Goal: Task Accomplishment & Management: Manage account settings

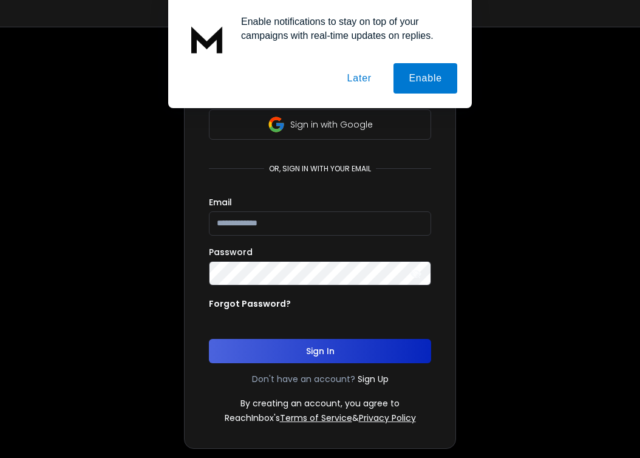
click at [282, 225] on input "email" at bounding box center [320, 223] width 222 height 24
type input "**********"
click at [312, 357] on button "Sign In" at bounding box center [320, 351] width 222 height 24
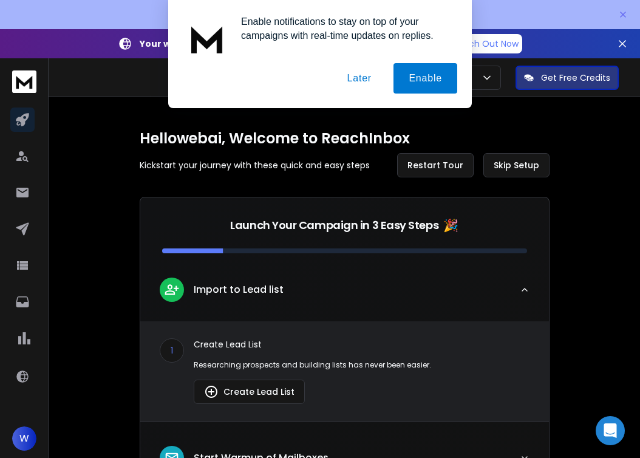
click at [367, 77] on button "Later" at bounding box center [359, 78] width 55 height 30
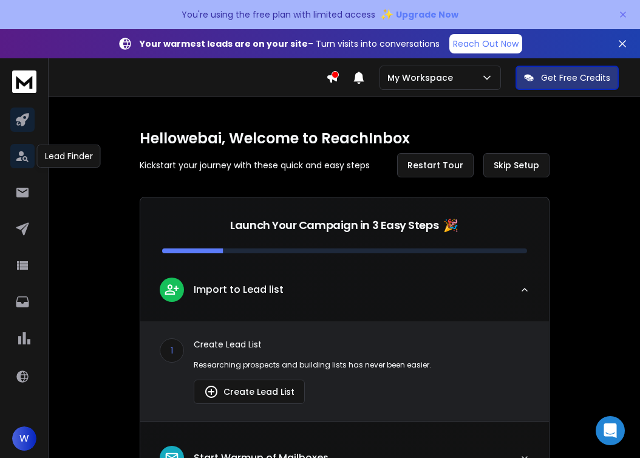
click at [26, 160] on icon at bounding box center [22, 159] width 12 height 6
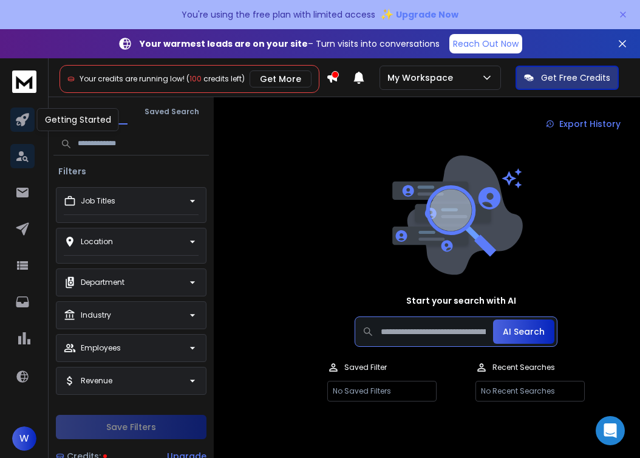
click at [23, 123] on icon at bounding box center [22, 119] width 13 height 13
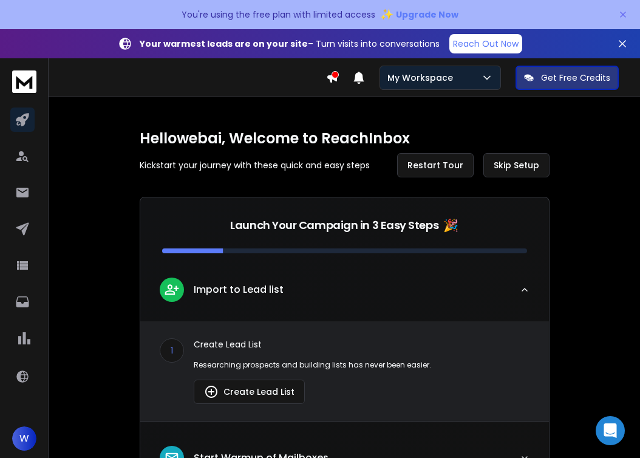
click at [442, 78] on p "My Workspace" at bounding box center [422, 78] width 70 height 12
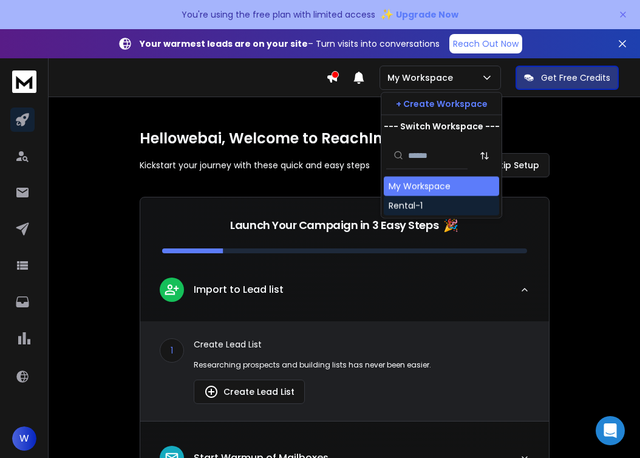
click at [403, 198] on div "Rental-1" at bounding box center [441, 205] width 115 height 19
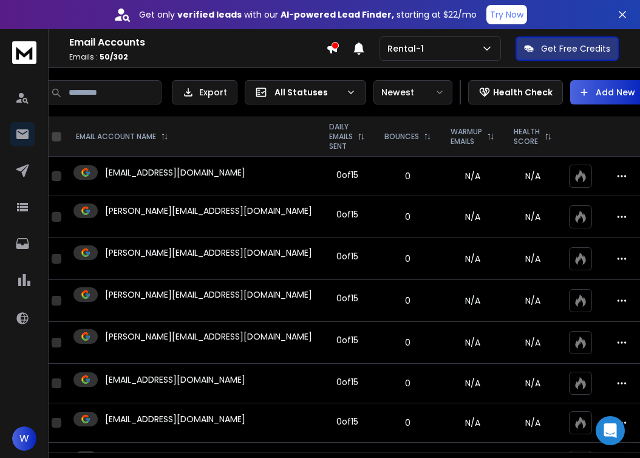
click at [570, 104] on button "Add New" at bounding box center [607, 92] width 75 height 24
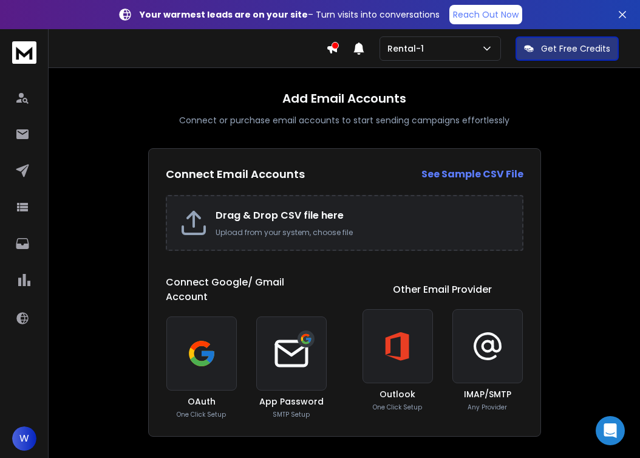
click at [199, 352] on icon at bounding box center [201, 353] width 30 height 36
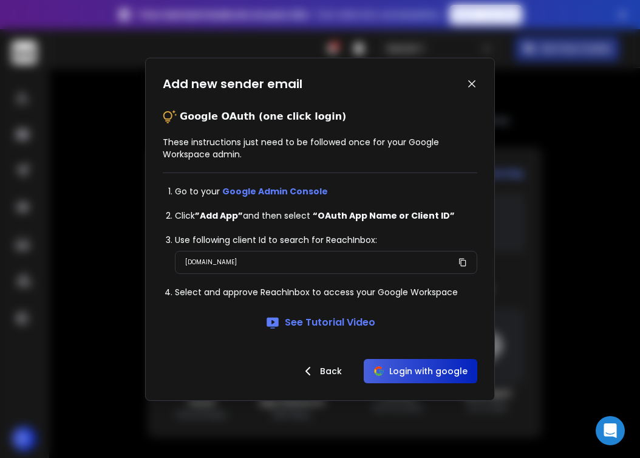
click at [401, 367] on button "Login with google" at bounding box center [421, 371] width 114 height 24
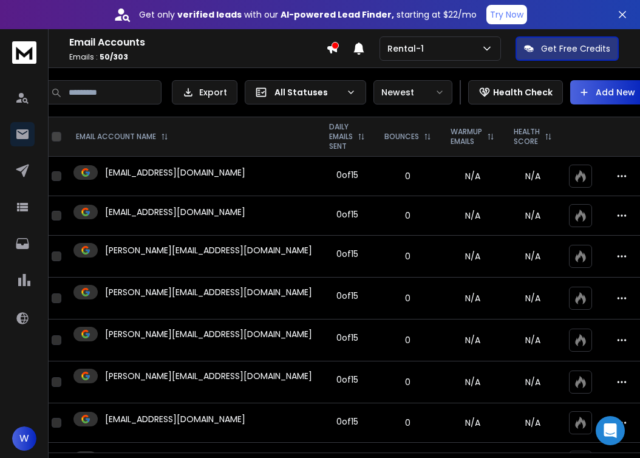
click at [580, 92] on icon at bounding box center [584, 92] width 9 height 9
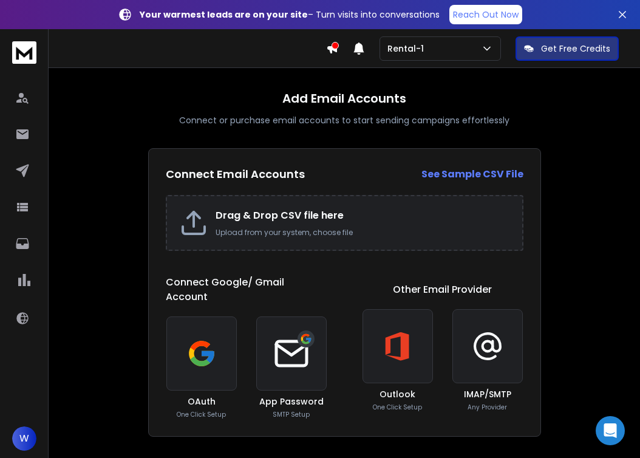
click at [206, 335] on icon at bounding box center [201, 353] width 30 height 36
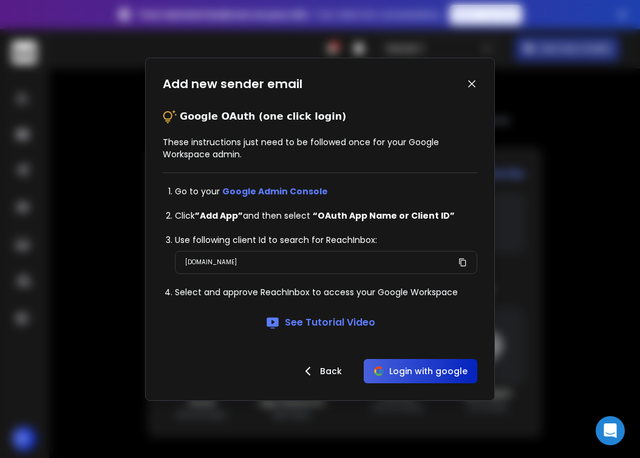
click at [422, 367] on button "Login with google" at bounding box center [421, 371] width 114 height 24
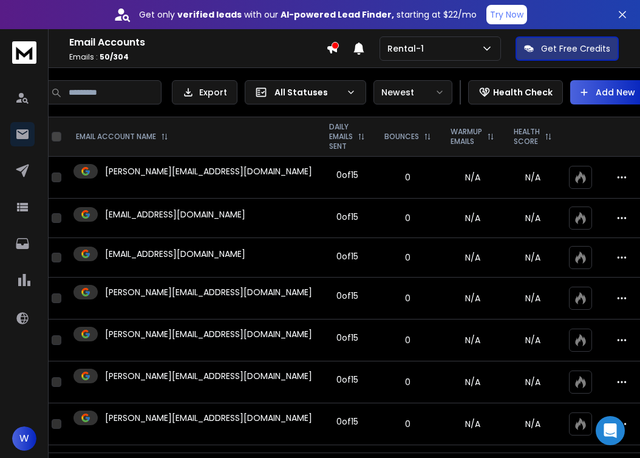
click at [580, 94] on icon at bounding box center [584, 92] width 9 height 9
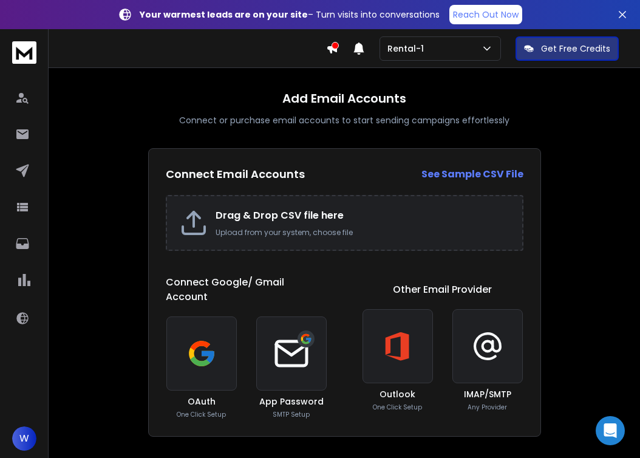
click at [198, 356] on icon at bounding box center [200, 361] width 20 height 10
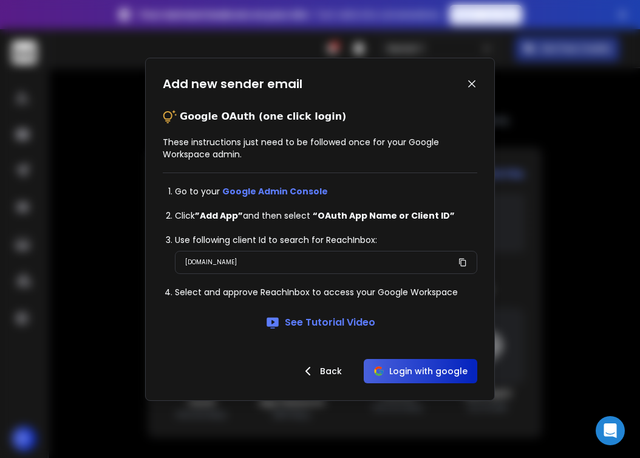
click at [377, 372] on icon at bounding box center [379, 371] width 11 height 11
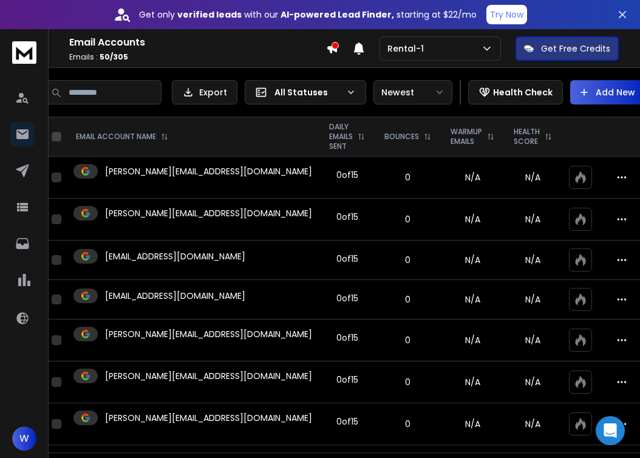
click at [580, 90] on icon at bounding box center [584, 92] width 9 height 9
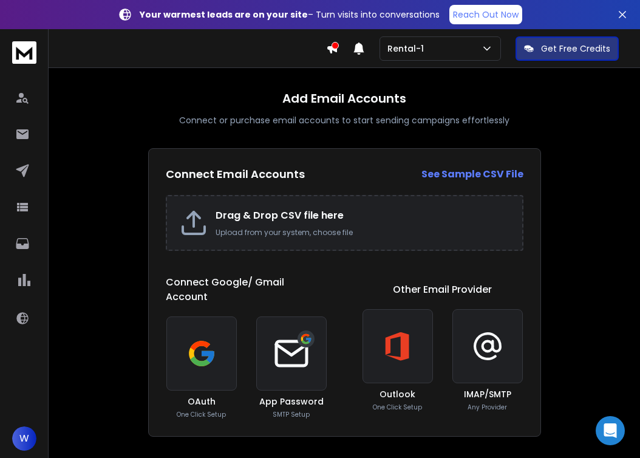
click at [209, 356] on icon at bounding box center [200, 361] width 20 height 10
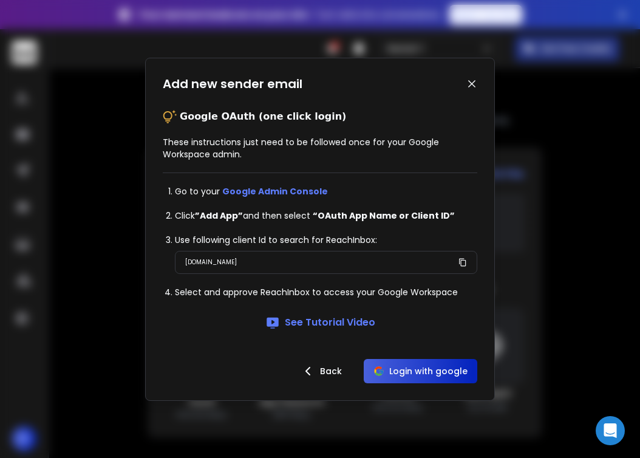
click at [403, 380] on button "Login with google" at bounding box center [421, 371] width 114 height 24
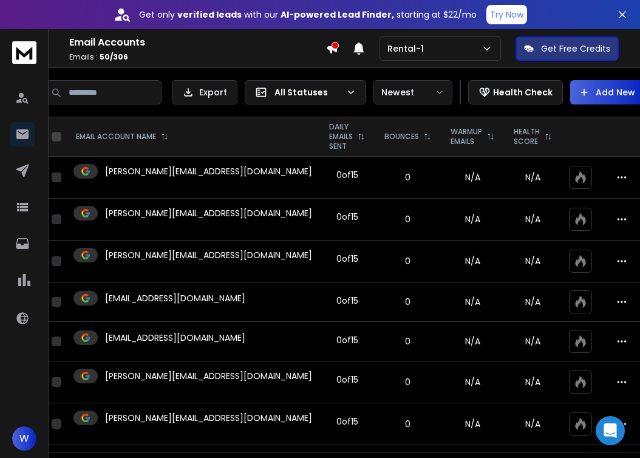
click at [570, 98] on button "Add New" at bounding box center [607, 92] width 75 height 24
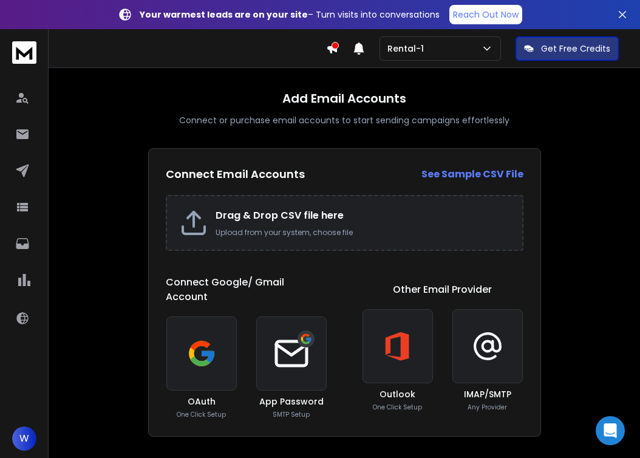
click at [232, 330] on div at bounding box center [201, 353] width 70 height 74
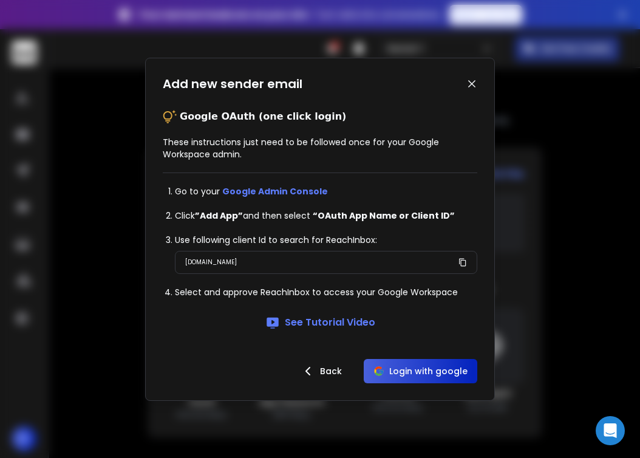
click at [381, 369] on icon at bounding box center [379, 371] width 11 height 11
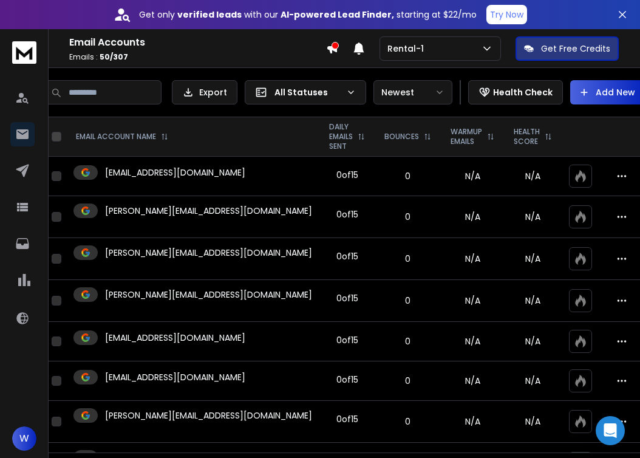
click at [570, 102] on button "Add New" at bounding box center [607, 92] width 75 height 24
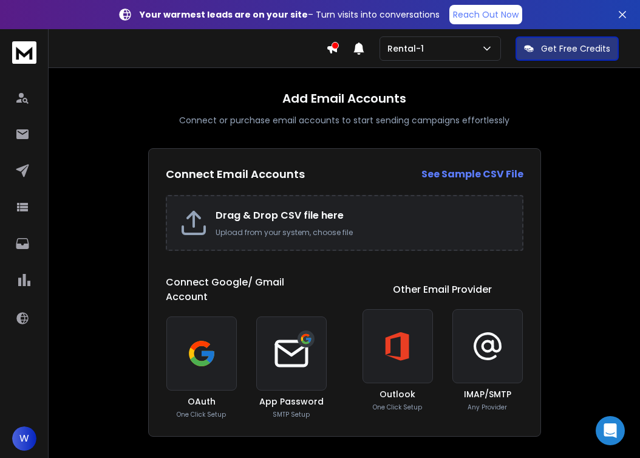
click at [207, 351] on icon at bounding box center [208, 357] width 13 height 12
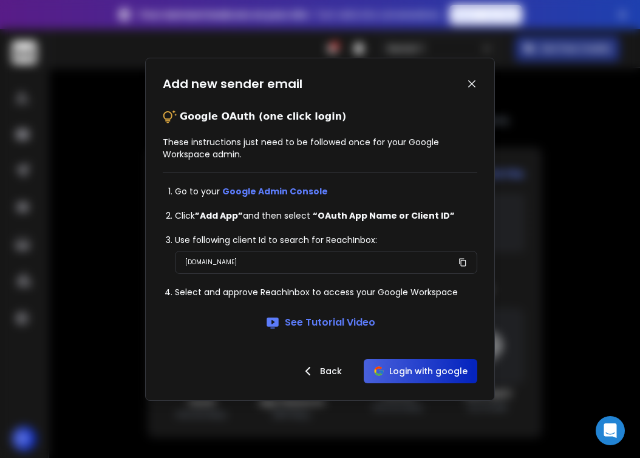
click at [394, 372] on button "Login with google" at bounding box center [421, 371] width 114 height 24
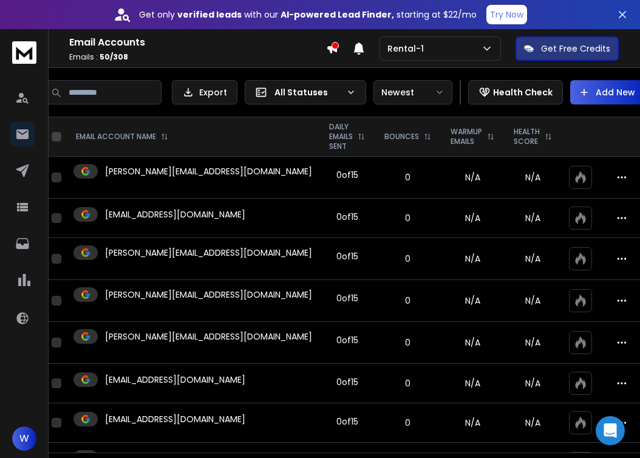
click at [580, 93] on icon at bounding box center [584, 92] width 9 height 9
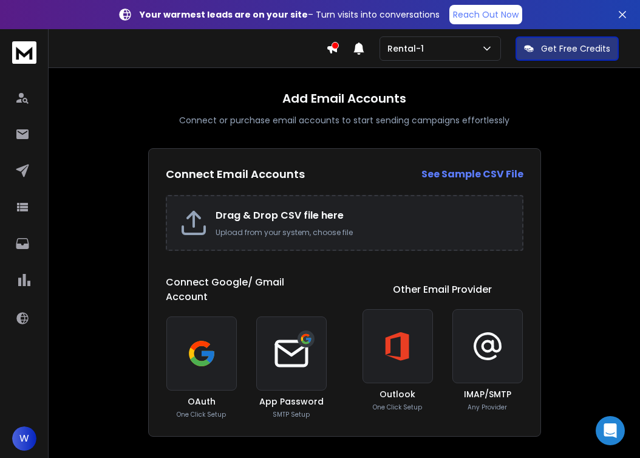
click at [193, 358] on div at bounding box center [201, 353] width 70 height 74
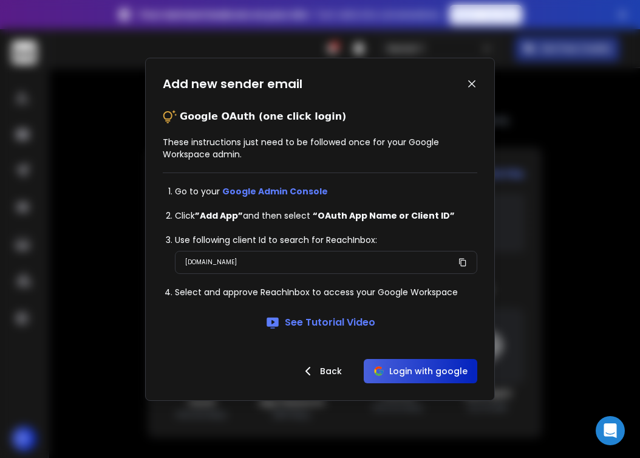
click at [439, 369] on button "Login with google" at bounding box center [421, 371] width 114 height 24
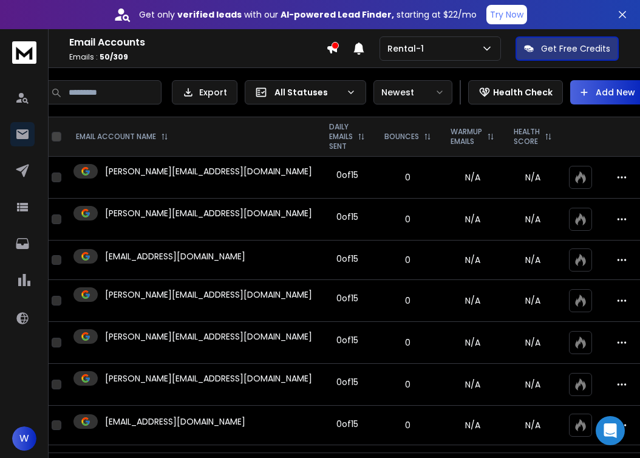
click at [570, 101] on button "Add New" at bounding box center [607, 92] width 75 height 24
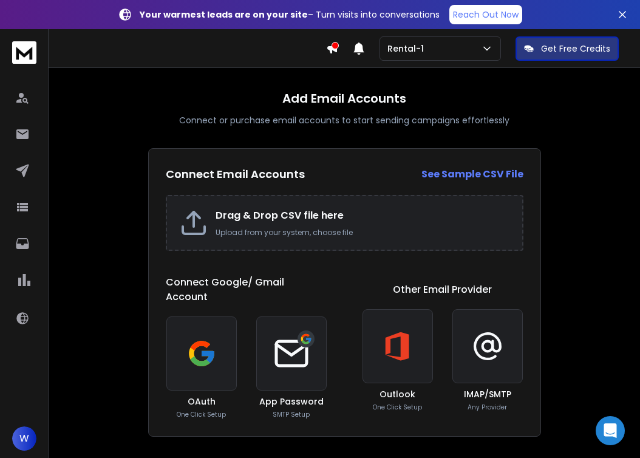
click at [228, 328] on div at bounding box center [201, 353] width 70 height 74
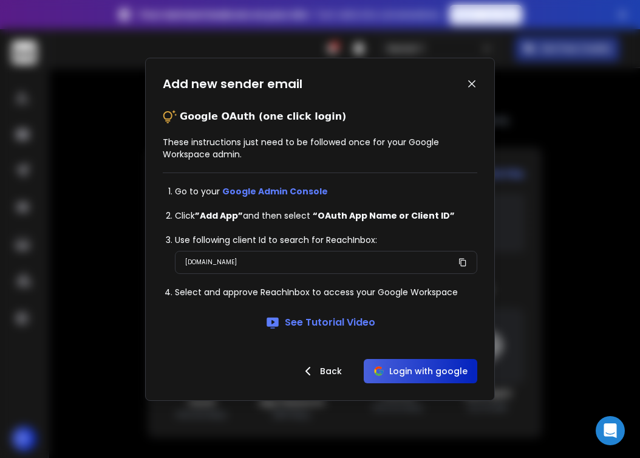
click at [439, 372] on button "Login with google" at bounding box center [421, 371] width 114 height 24
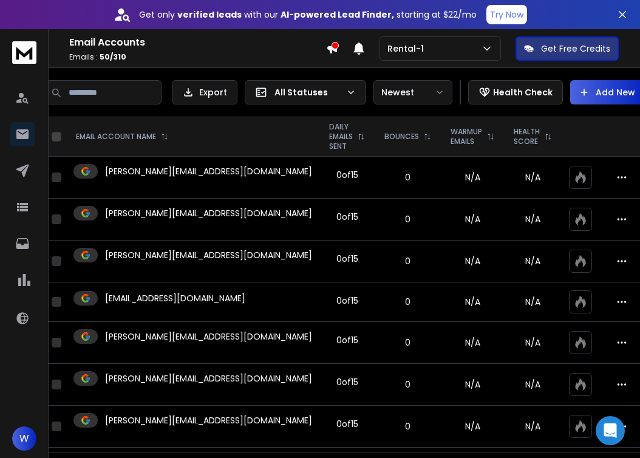
click at [570, 97] on button "Add New" at bounding box center [607, 92] width 75 height 24
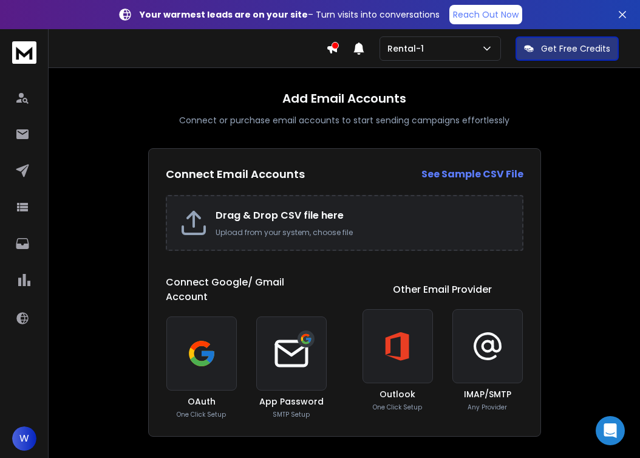
click at [203, 351] on icon at bounding box center [208, 357] width 13 height 12
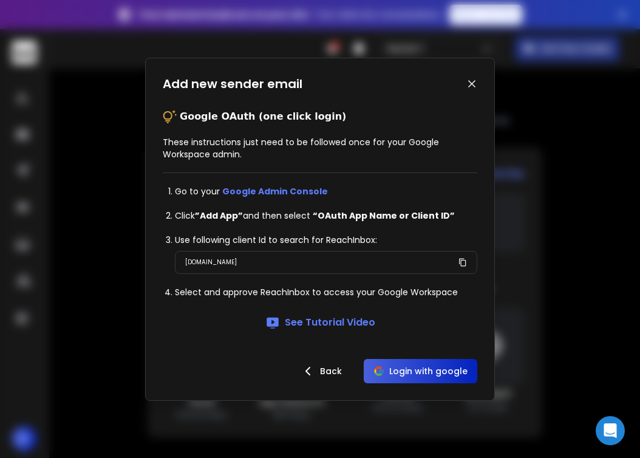
click at [415, 368] on button "Login with google" at bounding box center [421, 371] width 114 height 24
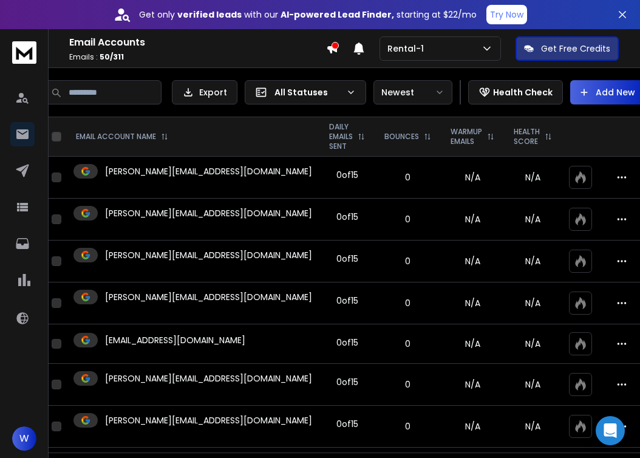
click at [580, 92] on icon at bounding box center [584, 92] width 9 height 9
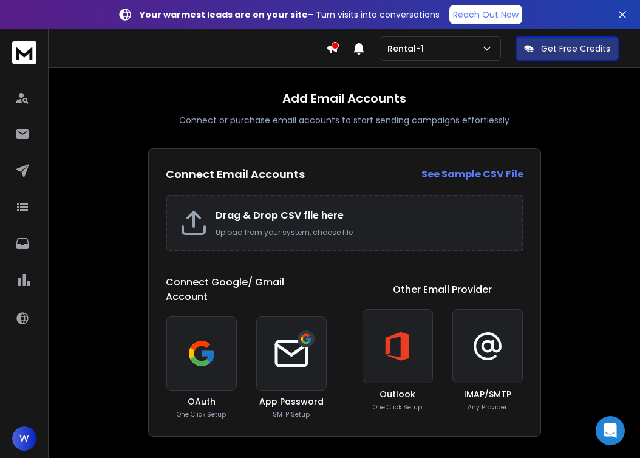
click at [193, 358] on div at bounding box center [201, 353] width 70 height 74
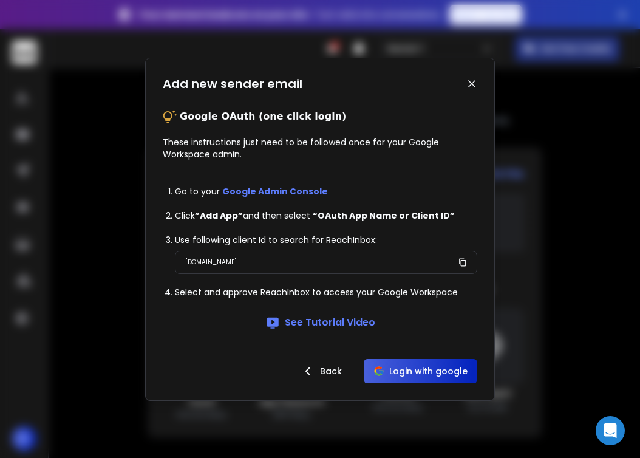
click at [392, 372] on button "Login with google" at bounding box center [421, 371] width 114 height 24
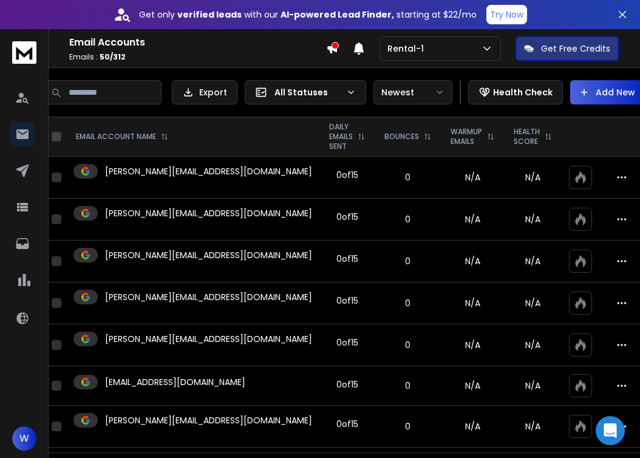
click at [570, 97] on button "Add New" at bounding box center [607, 92] width 75 height 24
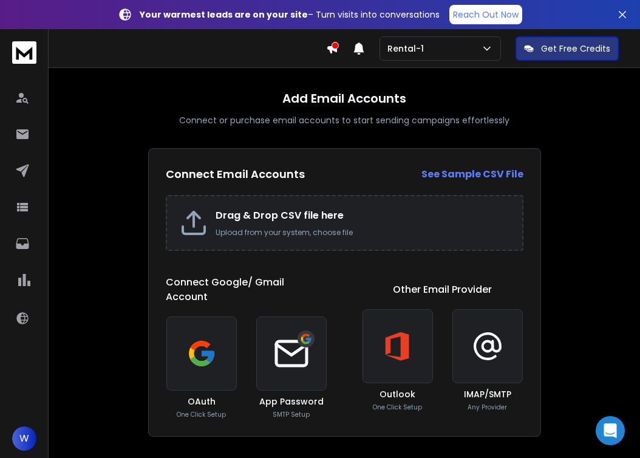
click at [183, 347] on div at bounding box center [201, 353] width 70 height 74
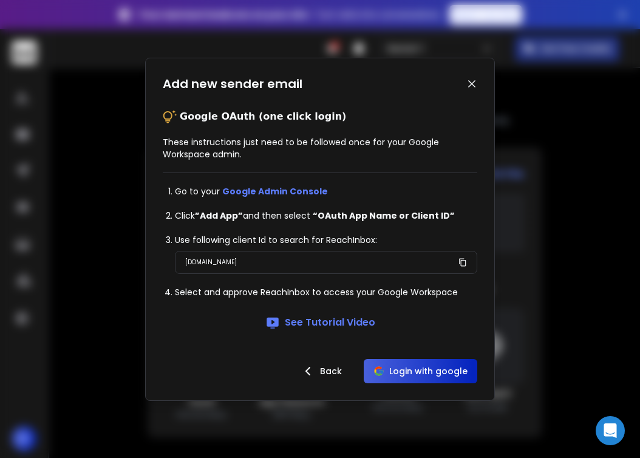
click at [417, 371] on button "Login with google" at bounding box center [421, 371] width 114 height 24
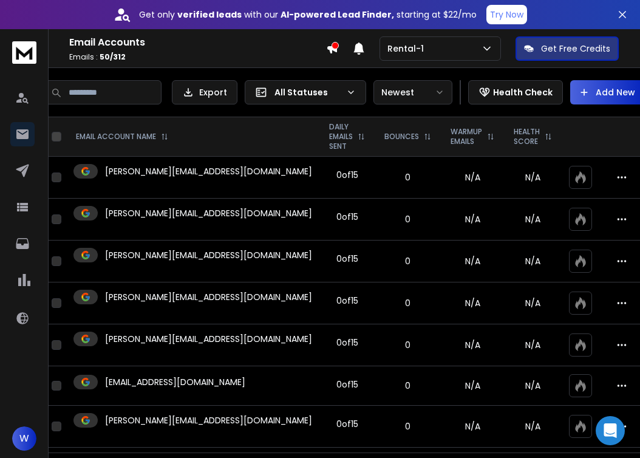
click at [580, 88] on icon at bounding box center [584, 92] width 9 height 9
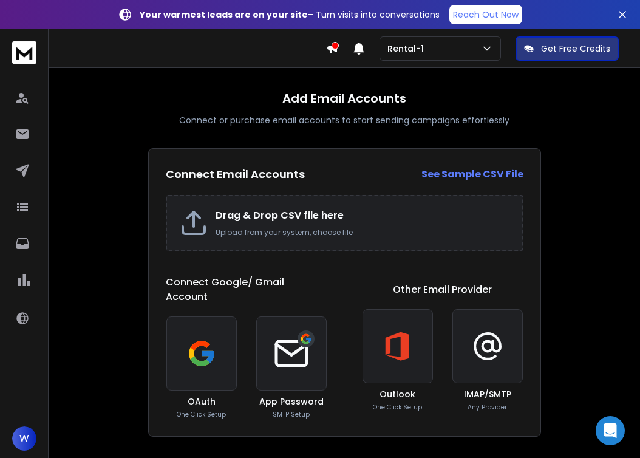
click at [219, 343] on div at bounding box center [201, 353] width 70 height 74
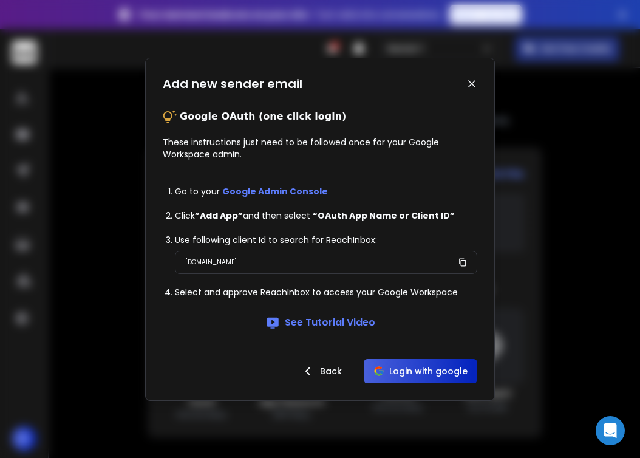
click at [404, 363] on button "Login with google" at bounding box center [421, 371] width 114 height 24
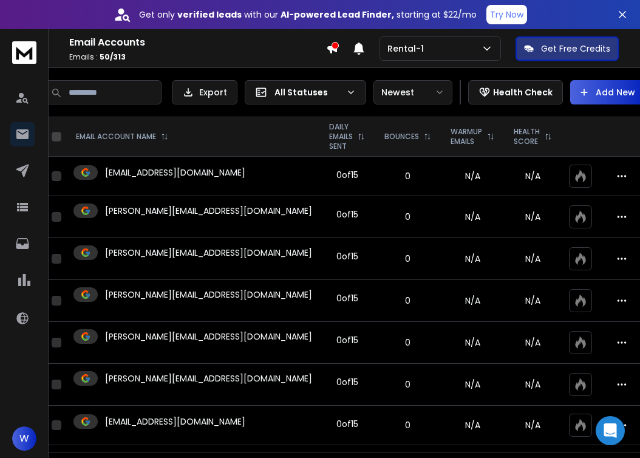
click at [580, 89] on icon at bounding box center [584, 92] width 9 height 9
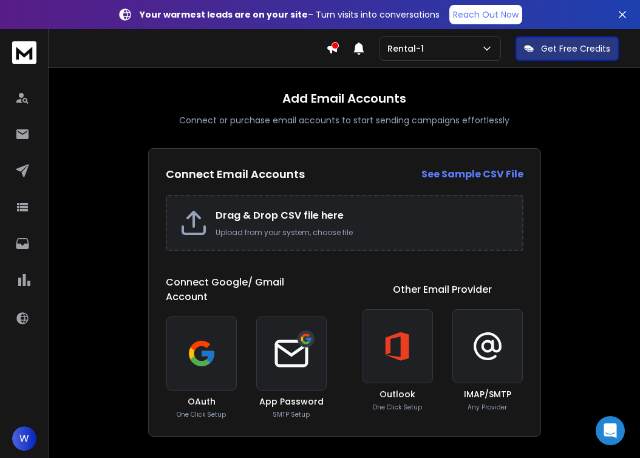
click at [202, 335] on icon at bounding box center [201, 353] width 30 height 36
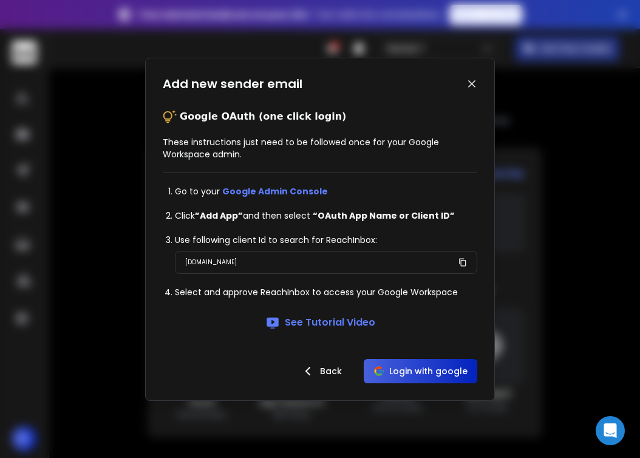
click at [395, 369] on button "Login with google" at bounding box center [421, 371] width 114 height 24
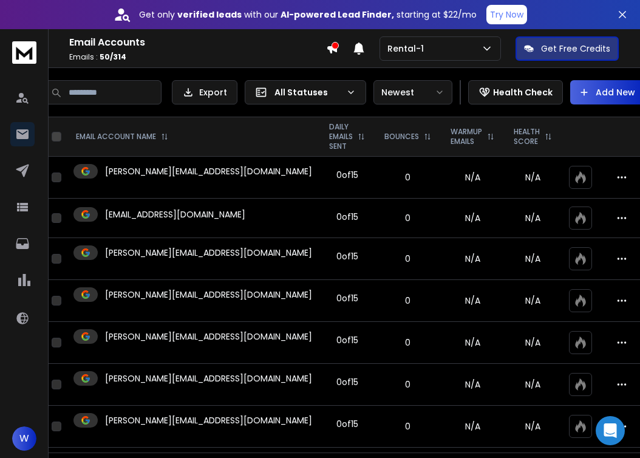
click at [570, 103] on button "Add New" at bounding box center [607, 92] width 75 height 24
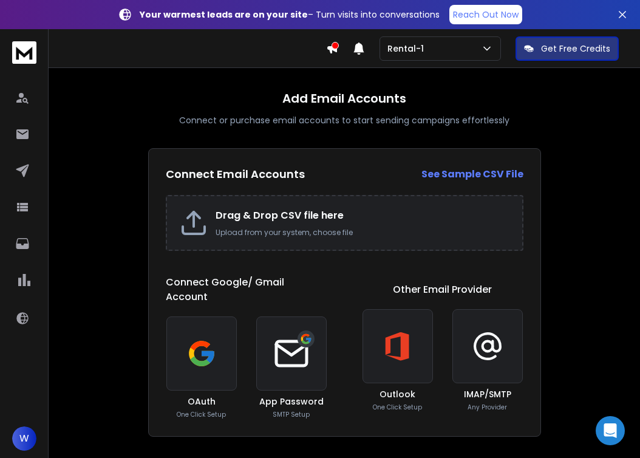
click at [190, 335] on icon at bounding box center [201, 353] width 30 height 36
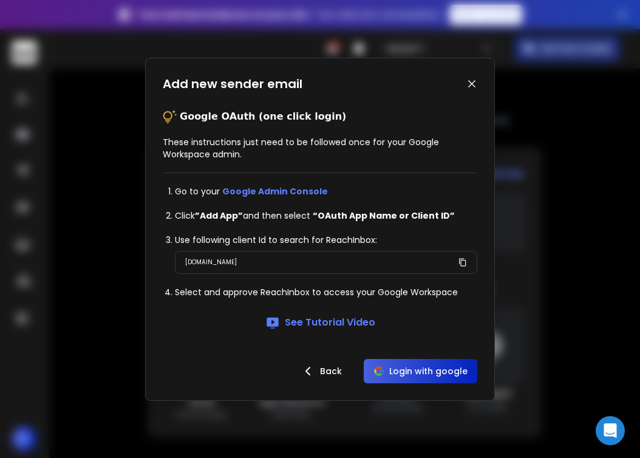
click at [395, 369] on button "Login with google" at bounding box center [421, 371] width 114 height 24
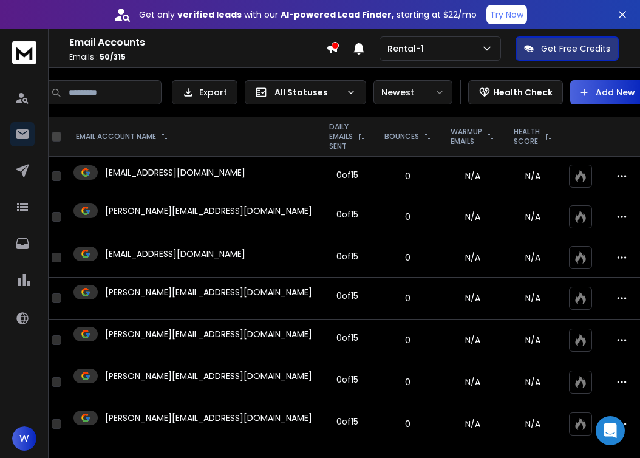
click at [570, 103] on button "Add New" at bounding box center [607, 92] width 75 height 24
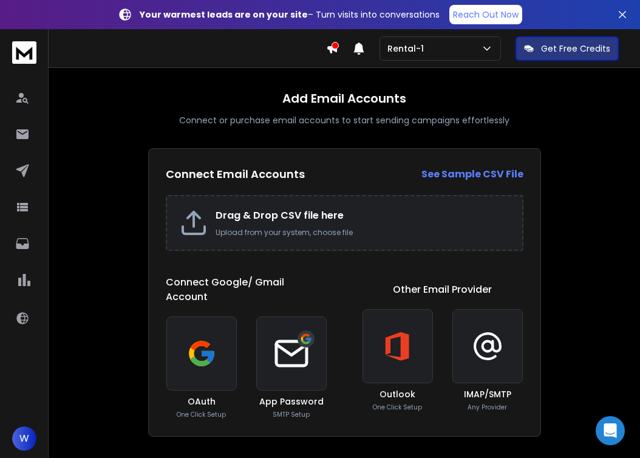
click at [212, 358] on div at bounding box center [201, 353] width 70 height 74
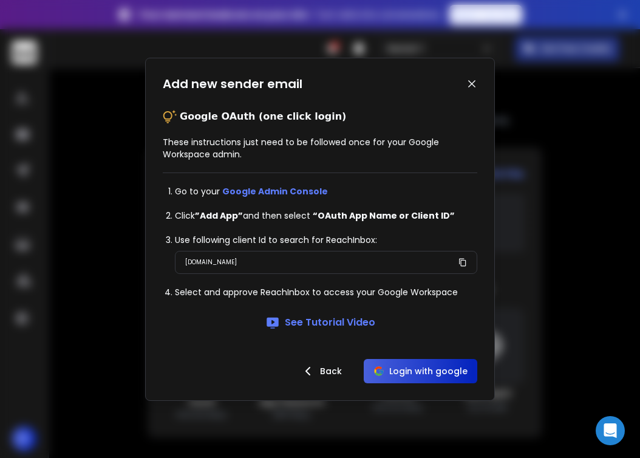
click at [414, 373] on button "Login with google" at bounding box center [421, 371] width 114 height 24
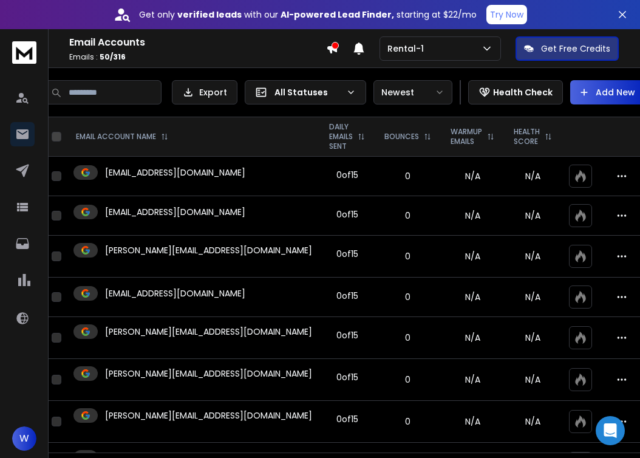
click at [570, 101] on button "Add New" at bounding box center [607, 92] width 75 height 24
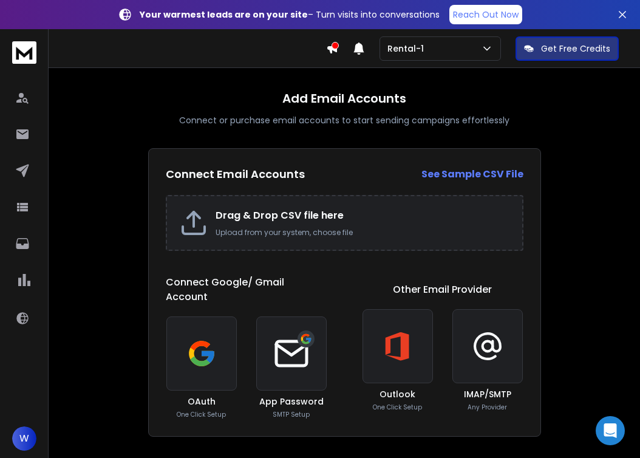
click at [200, 360] on div at bounding box center [201, 353] width 70 height 74
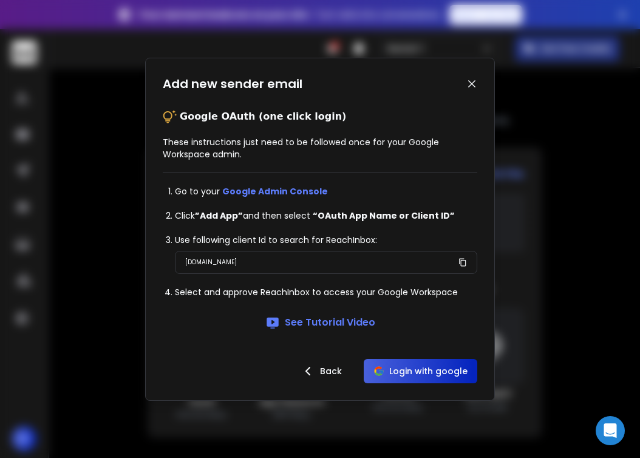
click at [398, 367] on button "Login with google" at bounding box center [421, 371] width 114 height 24
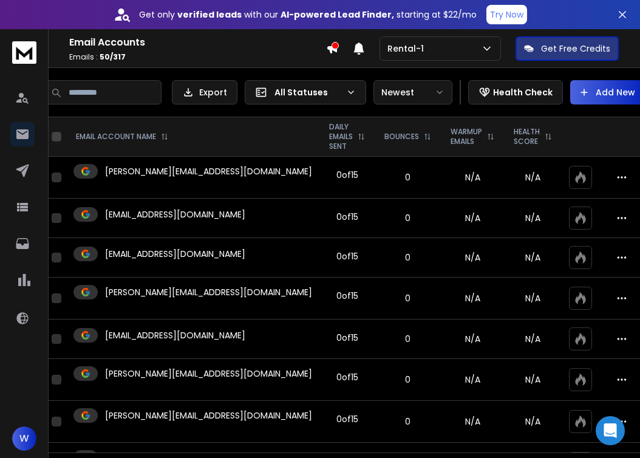
click at [581, 92] on icon at bounding box center [584, 92] width 7 height 7
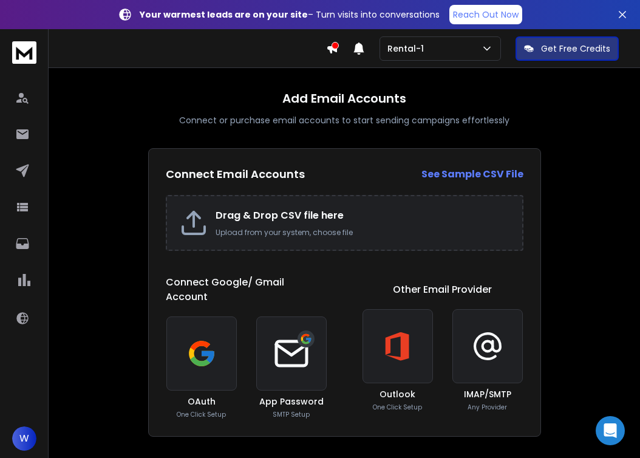
click at [225, 344] on div at bounding box center [201, 353] width 70 height 74
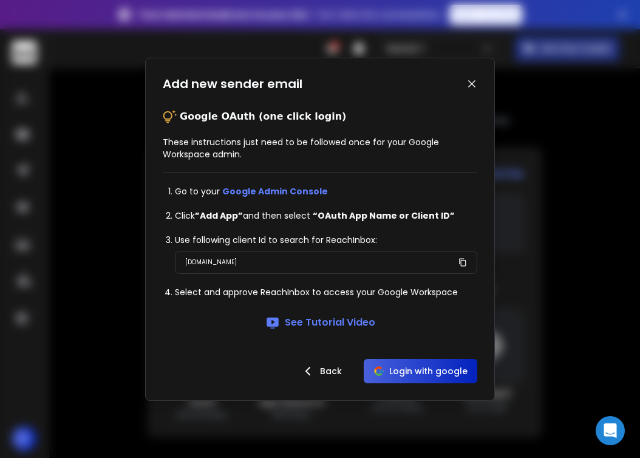
click at [389, 371] on button "Login with google" at bounding box center [421, 371] width 114 height 24
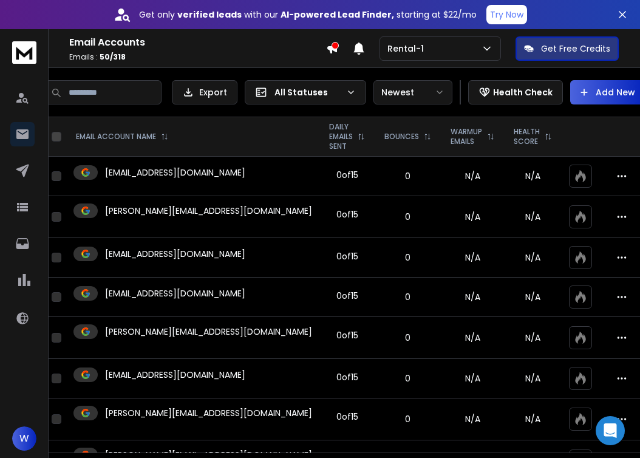
click at [570, 100] on button "Add New" at bounding box center [607, 92] width 75 height 24
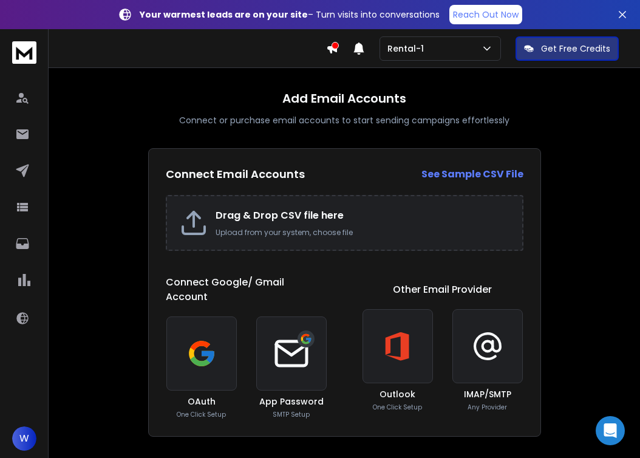
click at [189, 363] on div at bounding box center [201, 353] width 70 height 74
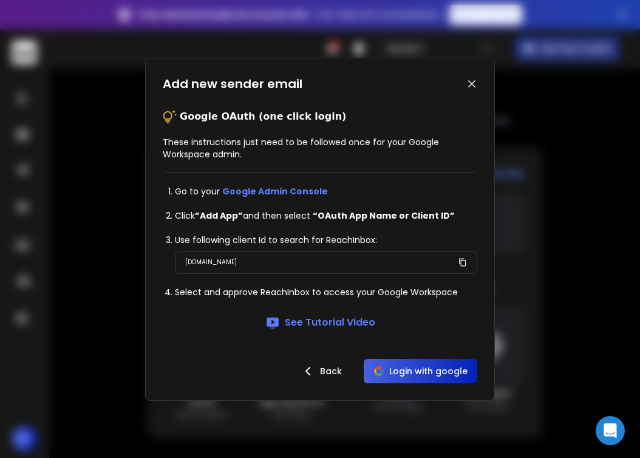
click at [422, 374] on button "Login with google" at bounding box center [421, 371] width 114 height 24
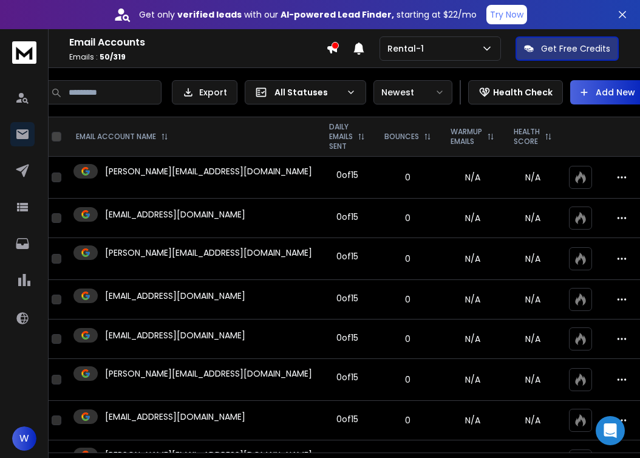
click at [570, 100] on button "Add New" at bounding box center [607, 92] width 75 height 24
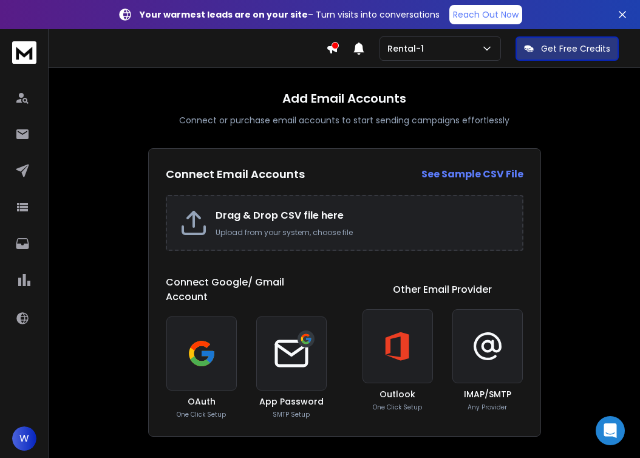
click at [203, 351] on icon at bounding box center [208, 357] width 13 height 12
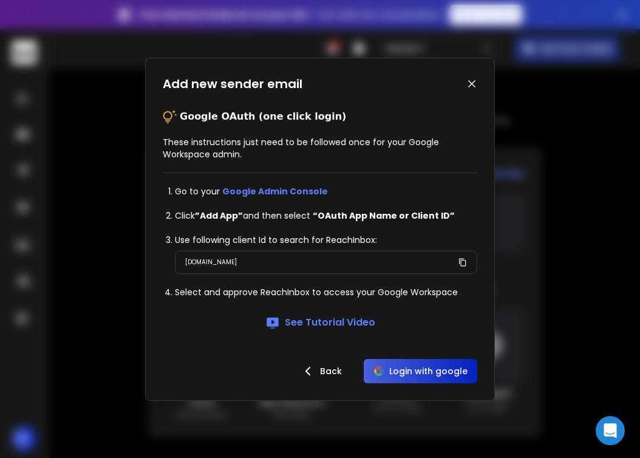
click at [430, 366] on button "Login with google" at bounding box center [421, 371] width 114 height 24
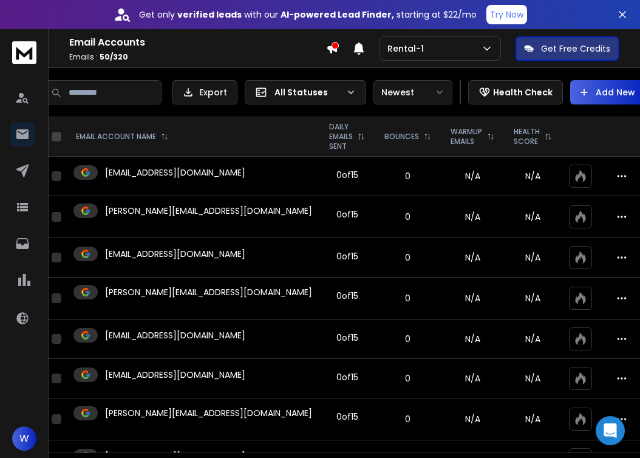
click at [570, 100] on button "Add New" at bounding box center [607, 92] width 75 height 24
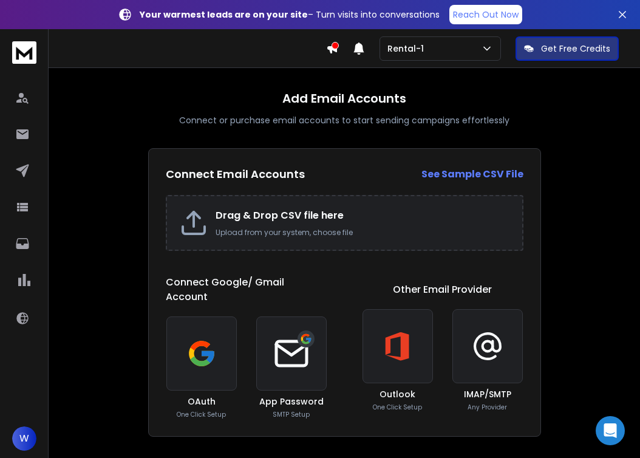
click at [205, 356] on icon at bounding box center [200, 361] width 20 height 10
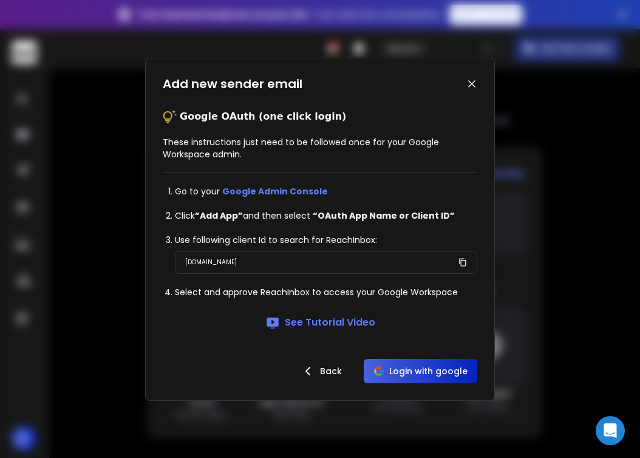
click at [403, 375] on button "Login with google" at bounding box center [421, 371] width 114 height 24
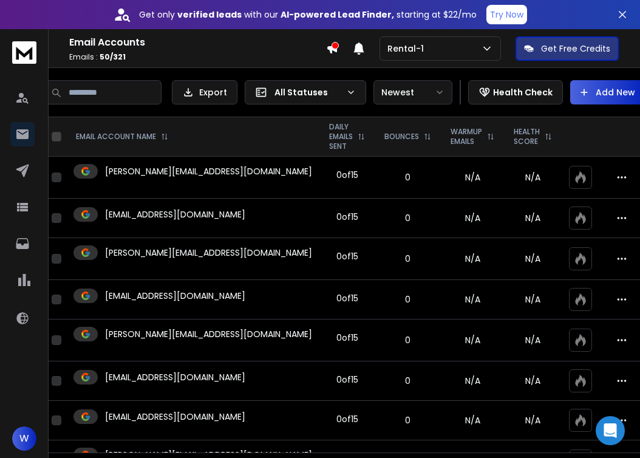
click at [571, 93] on button "Add New" at bounding box center [607, 92] width 75 height 24
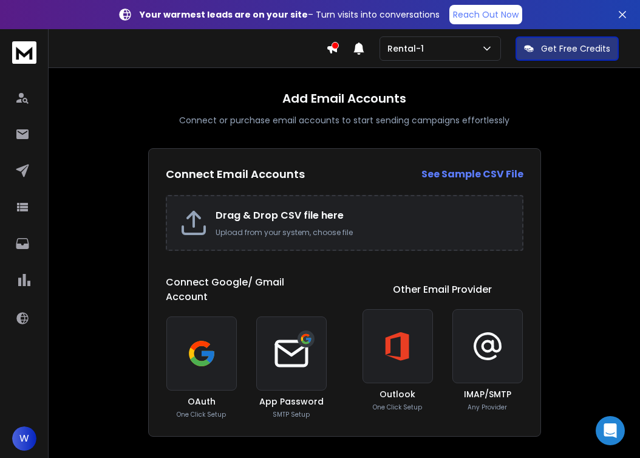
click at [203, 356] on icon at bounding box center [200, 361] width 20 height 10
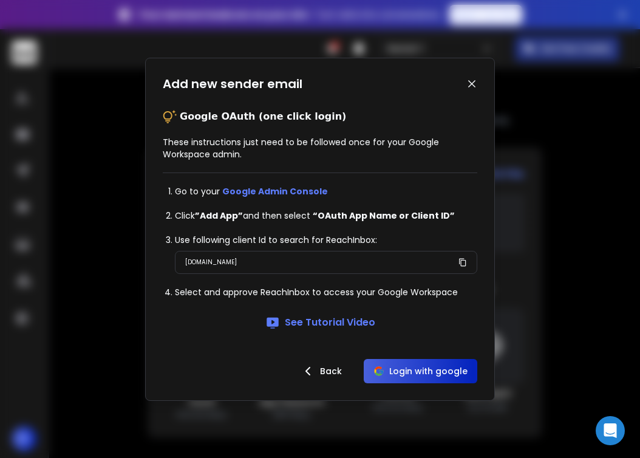
click at [383, 368] on icon at bounding box center [379, 371] width 11 height 11
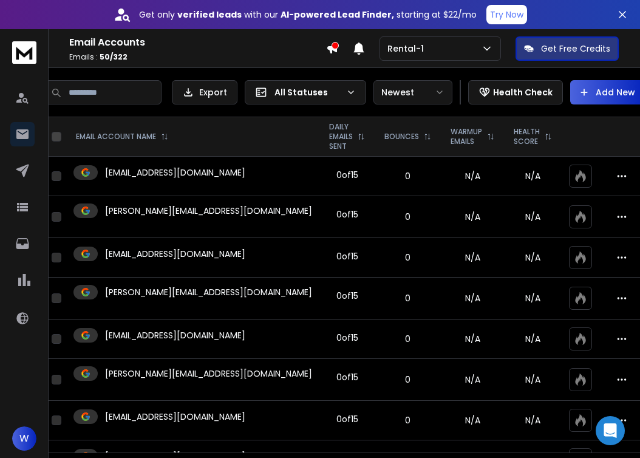
click at [580, 92] on icon at bounding box center [584, 92] width 9 height 9
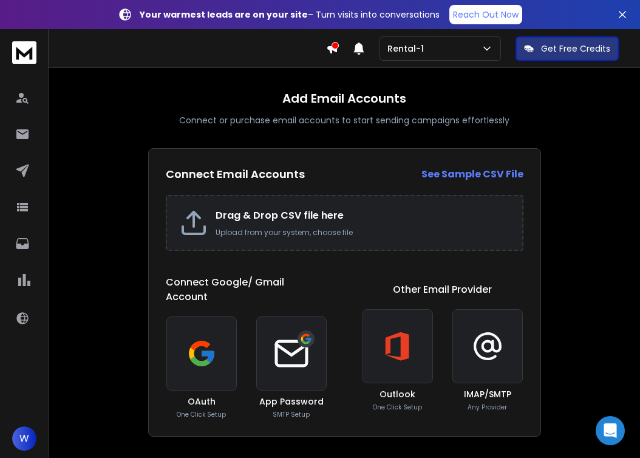
click at [206, 365] on div at bounding box center [201, 353] width 70 height 74
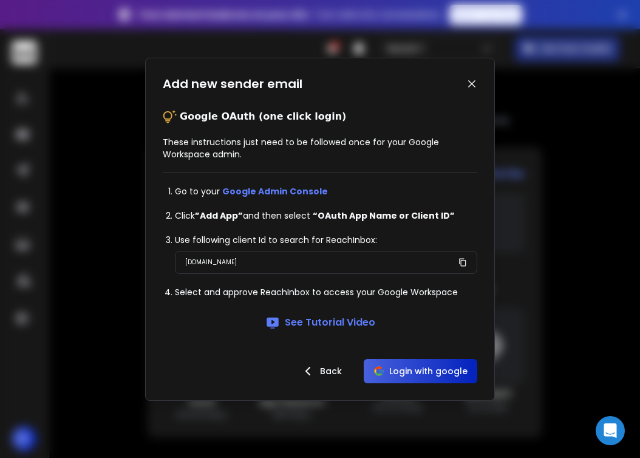
click at [393, 365] on button "Login with google" at bounding box center [421, 371] width 114 height 24
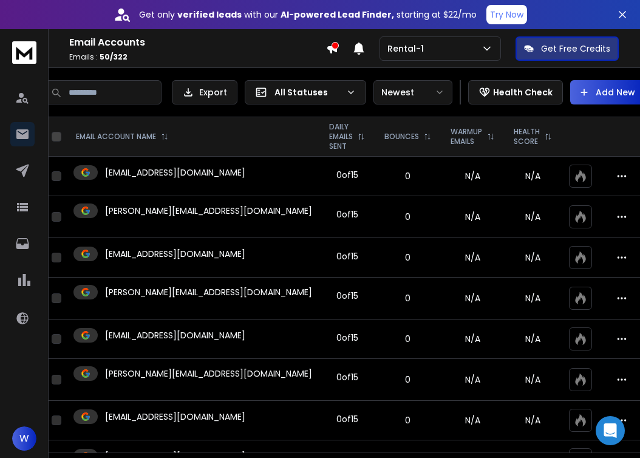
click at [570, 95] on button "Add New" at bounding box center [607, 92] width 75 height 24
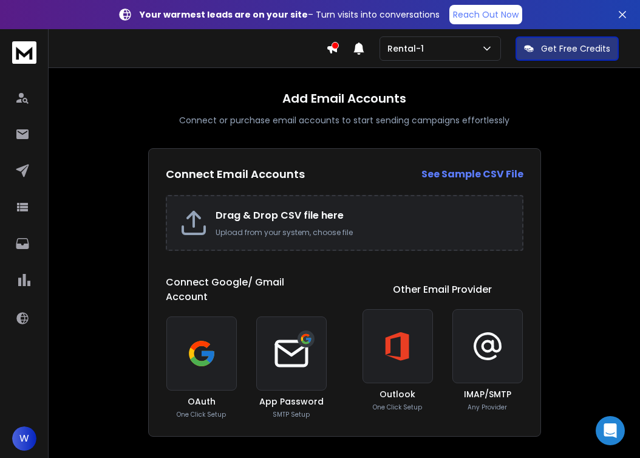
click at [193, 335] on icon at bounding box center [201, 353] width 30 height 36
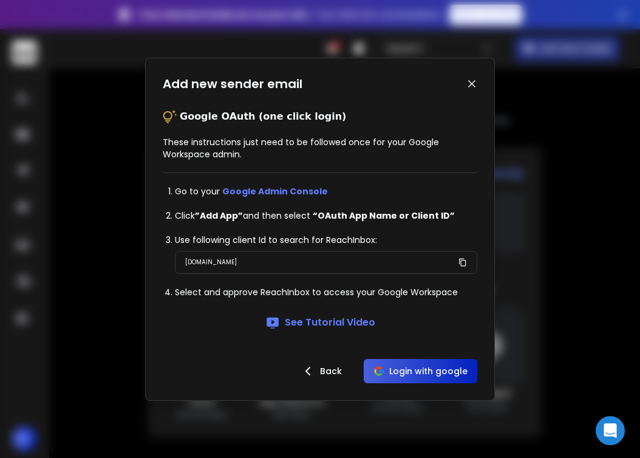
click at [395, 367] on button "Login with google" at bounding box center [421, 371] width 114 height 24
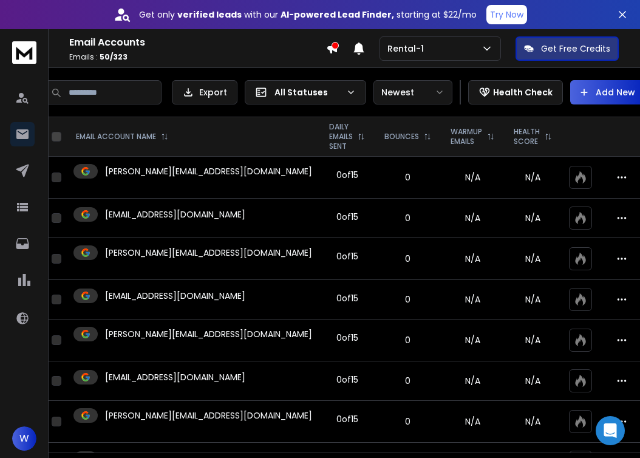
click at [570, 92] on button "Add New" at bounding box center [607, 92] width 75 height 24
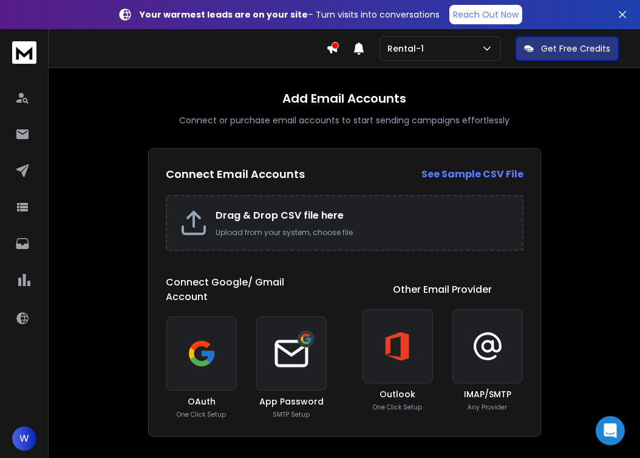
click at [198, 351] on icon at bounding box center [201, 353] width 30 height 36
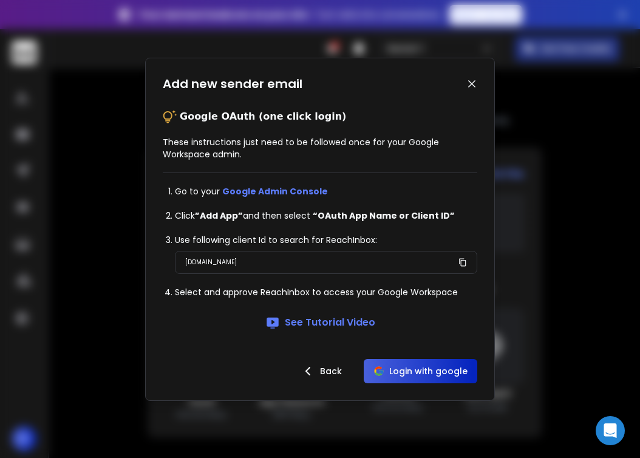
click at [430, 376] on button "Login with google" at bounding box center [421, 371] width 114 height 24
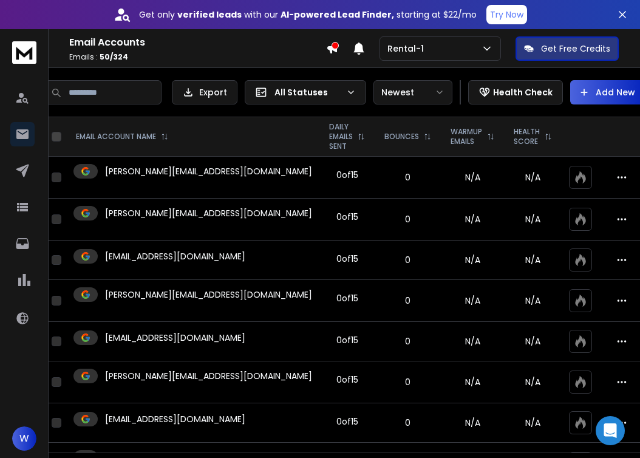
click at [570, 99] on button "Add New" at bounding box center [607, 92] width 75 height 24
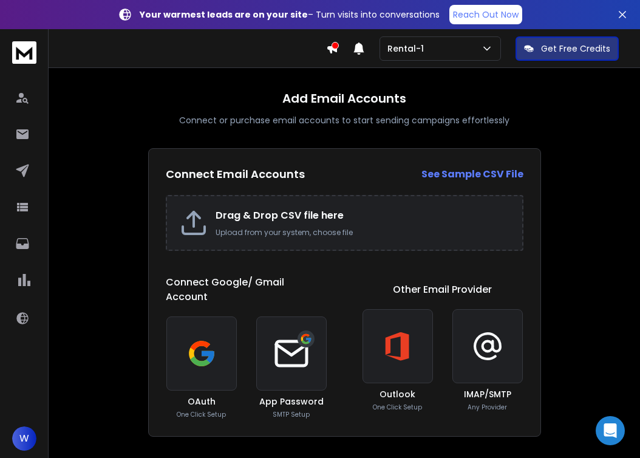
click at [196, 360] on div at bounding box center [201, 353] width 70 height 74
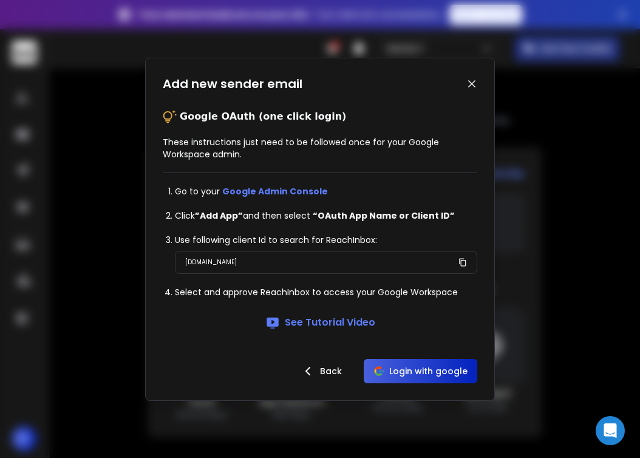
click at [437, 375] on button "Login with google" at bounding box center [421, 371] width 114 height 24
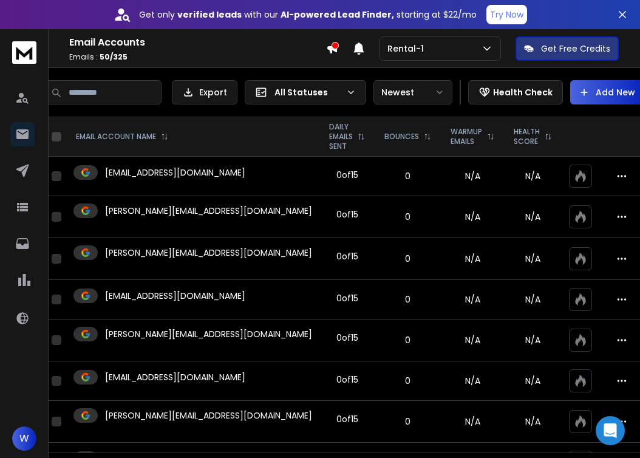
click at [581, 92] on icon at bounding box center [584, 92] width 7 height 7
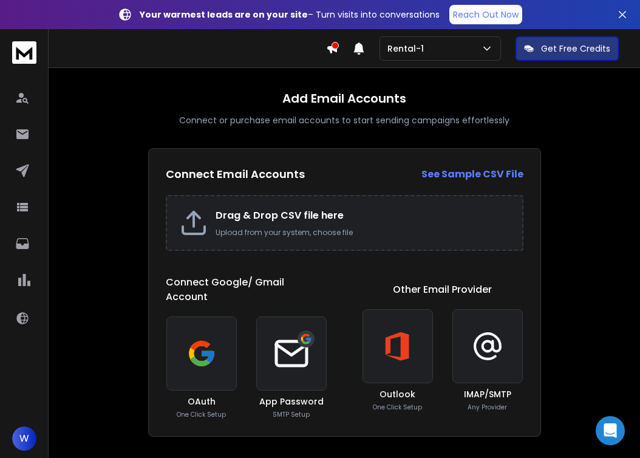
click at [202, 344] on icon at bounding box center [201, 353] width 30 height 36
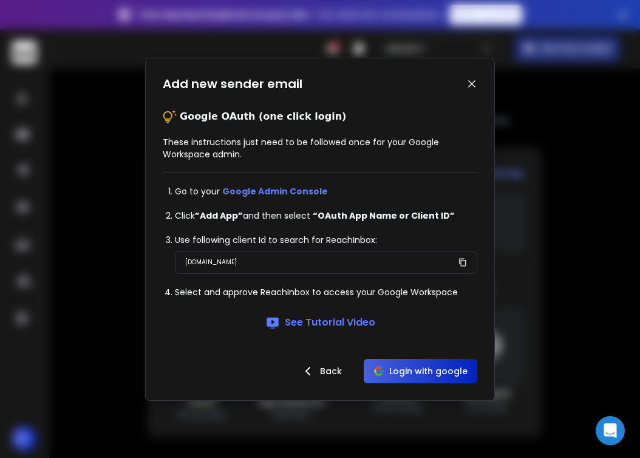
click at [440, 370] on button "Login with google" at bounding box center [421, 371] width 114 height 24
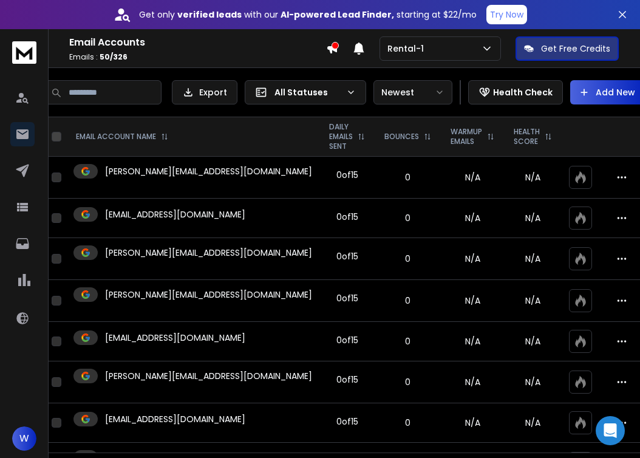
click at [570, 97] on button "Add New" at bounding box center [607, 92] width 75 height 24
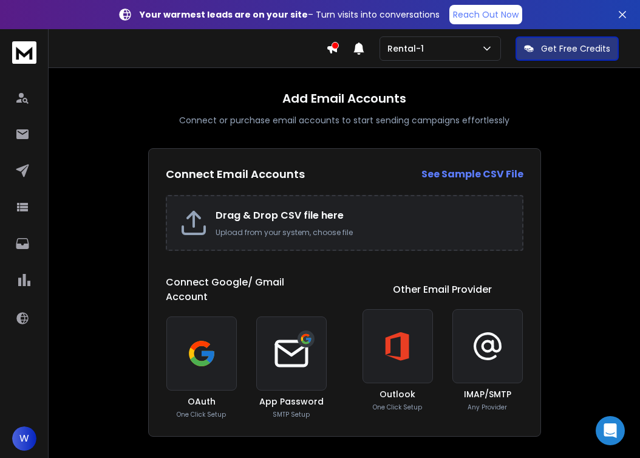
click at [197, 341] on icon at bounding box center [200, 346] width 20 height 10
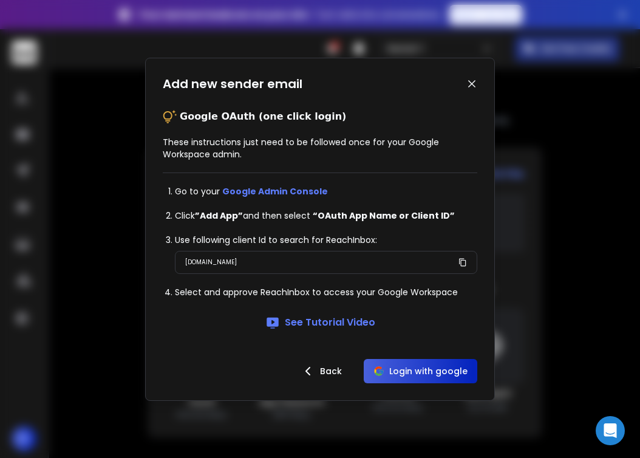
click at [403, 371] on button "Login with google" at bounding box center [421, 371] width 114 height 24
